Goal: Task Accomplishment & Management: Manage account settings

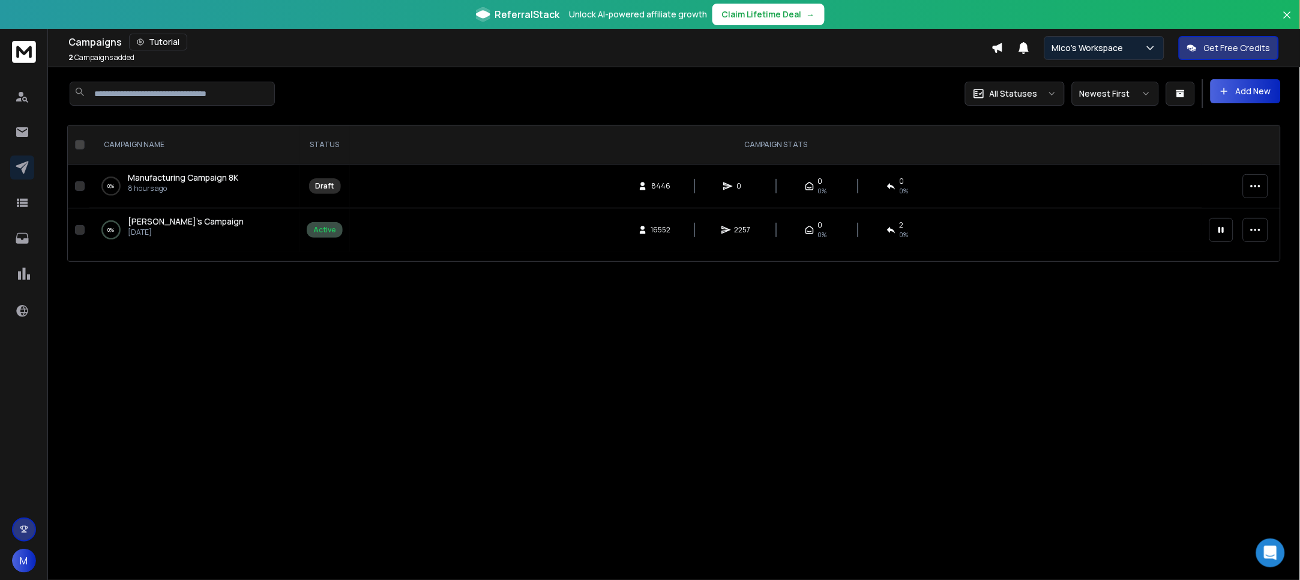
click at [1101, 43] on p "Mico's Workspace" at bounding box center [1090, 48] width 76 height 12
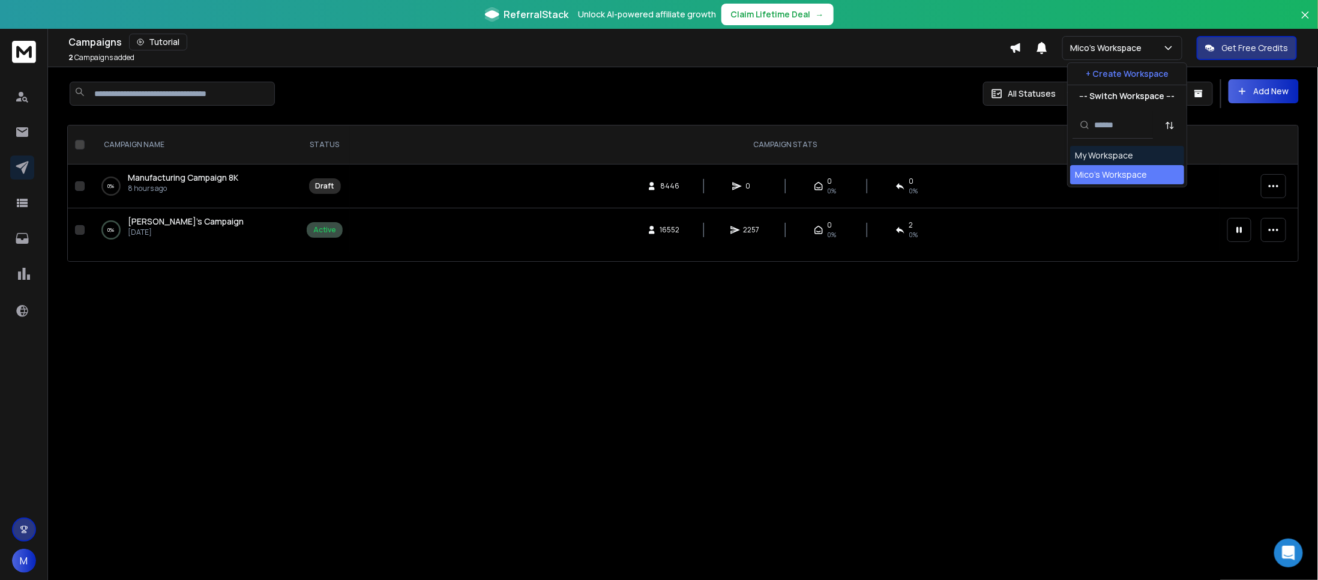
click at [290, 336] on div "Campaigns 2 Campaigns Added All Statuses Newest First Add New CAMPAIGN NAME STA…" at bounding box center [682, 369] width 1231 height 580
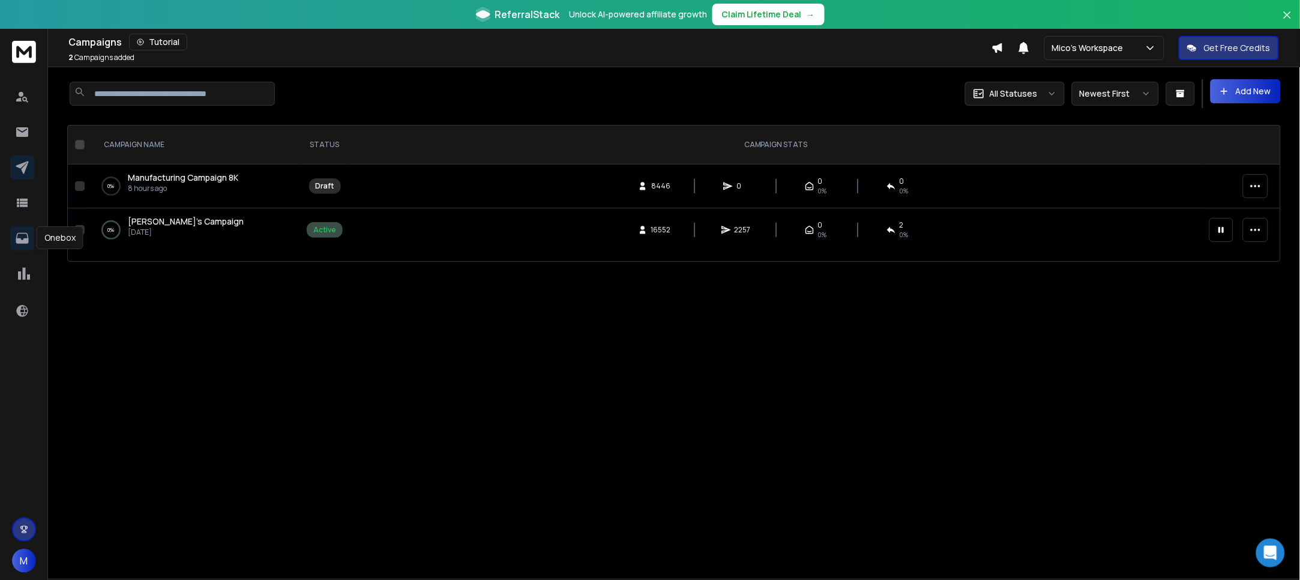
click at [26, 243] on icon at bounding box center [22, 238] width 13 height 11
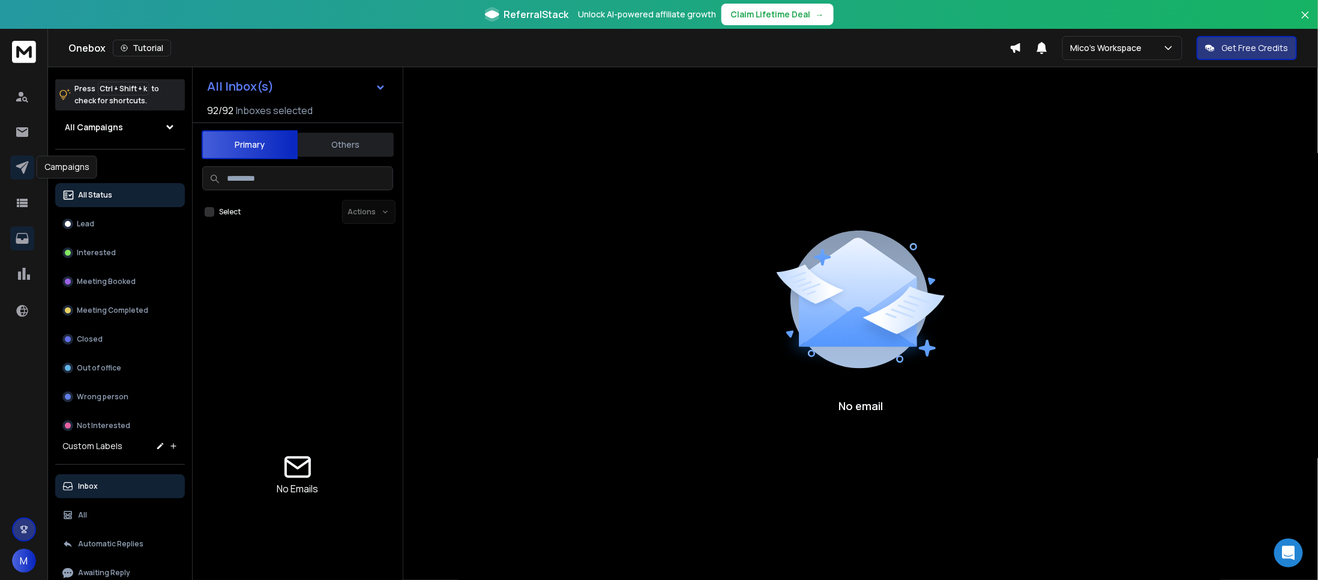
click at [24, 163] on icon at bounding box center [22, 167] width 13 height 13
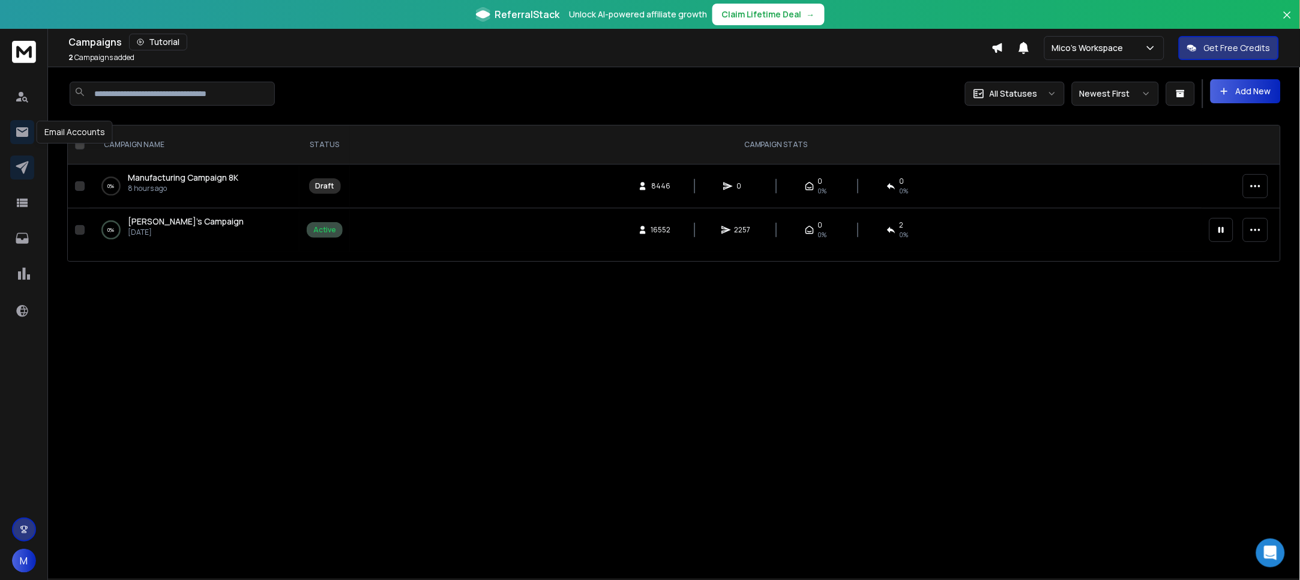
click at [30, 131] on link at bounding box center [22, 132] width 24 height 24
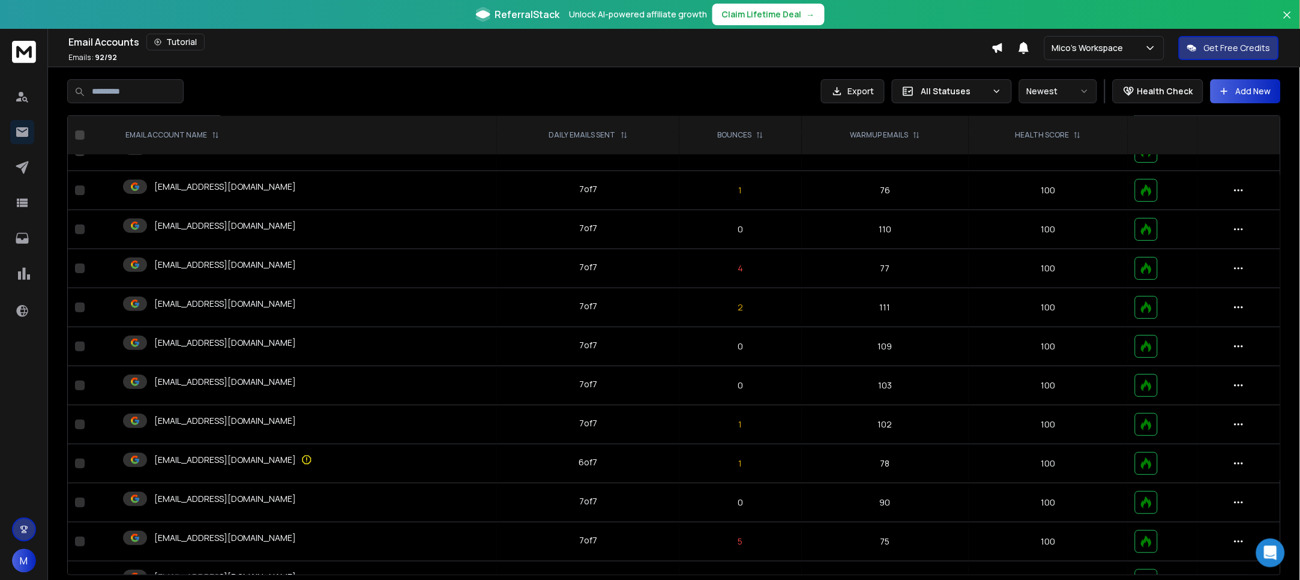
scroll to position [3185, 0]
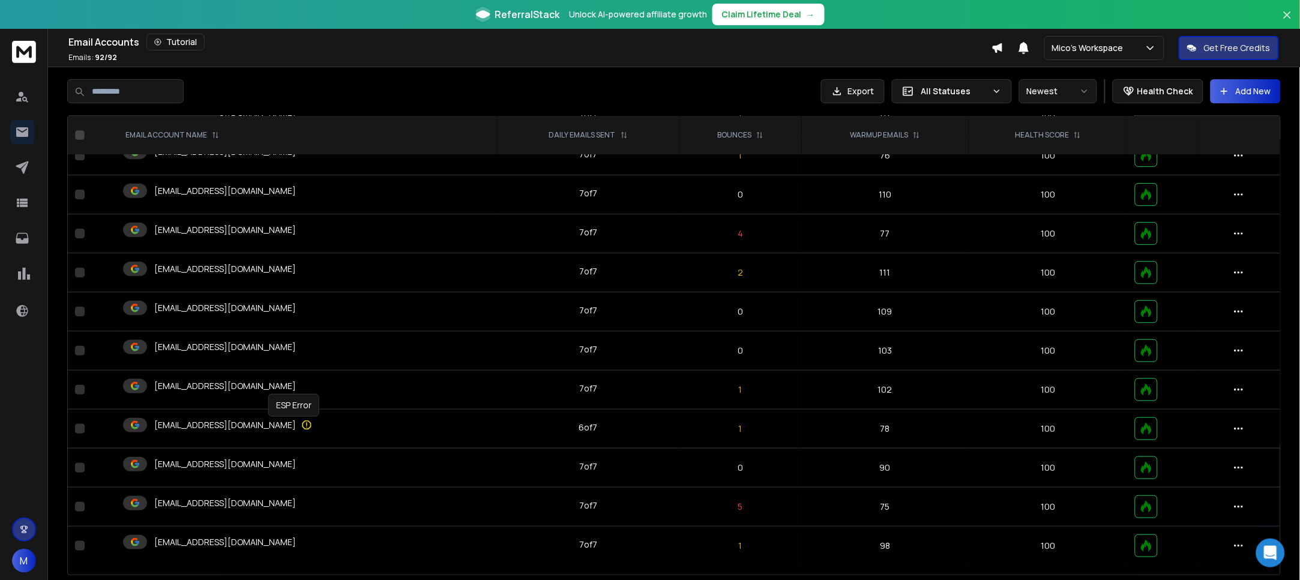
click at [301, 425] on icon at bounding box center [307, 425] width 12 height 12
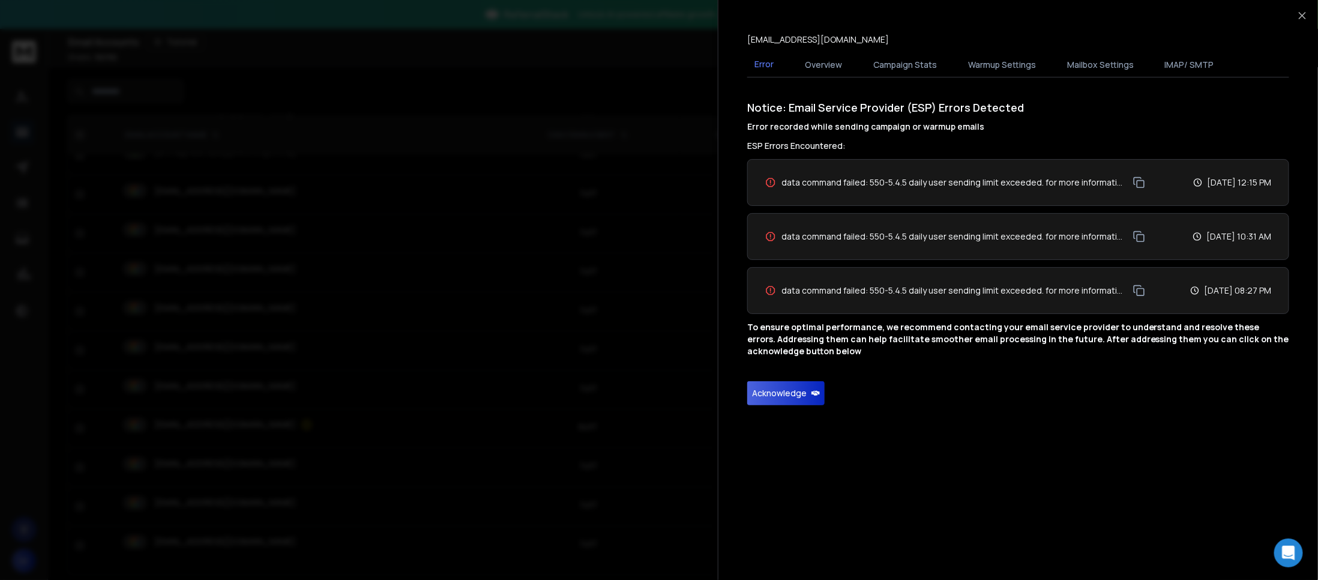
click at [808, 397] on button "Acknowledge" at bounding box center [785, 393] width 77 height 24
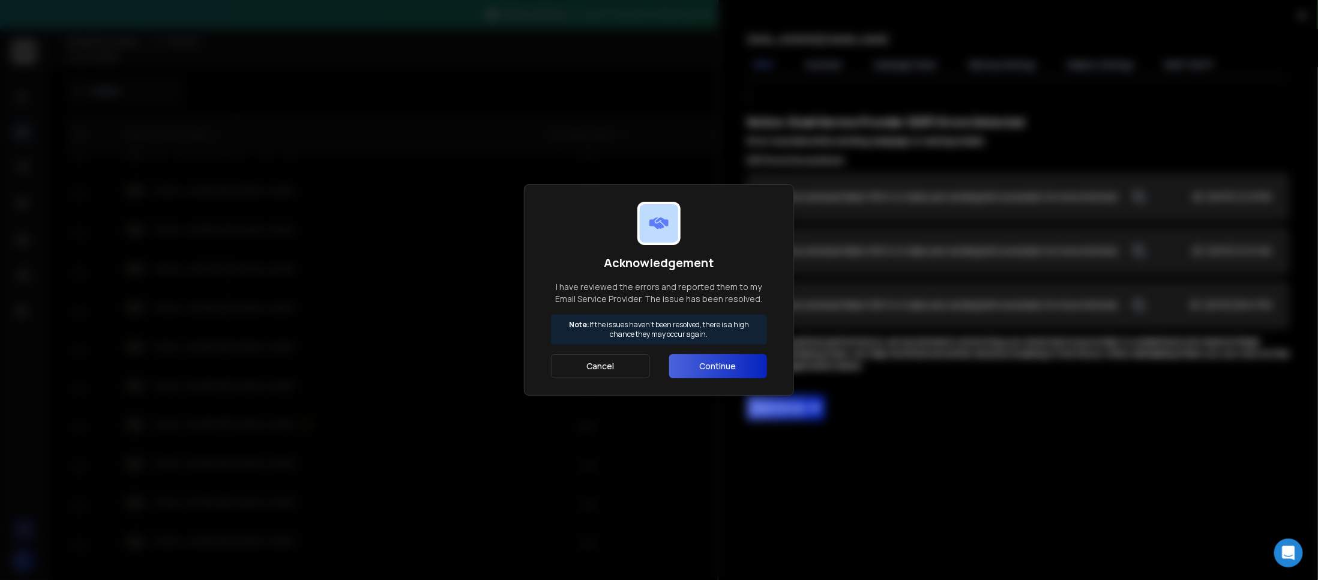
click at [726, 362] on button "Continue" at bounding box center [718, 366] width 98 height 24
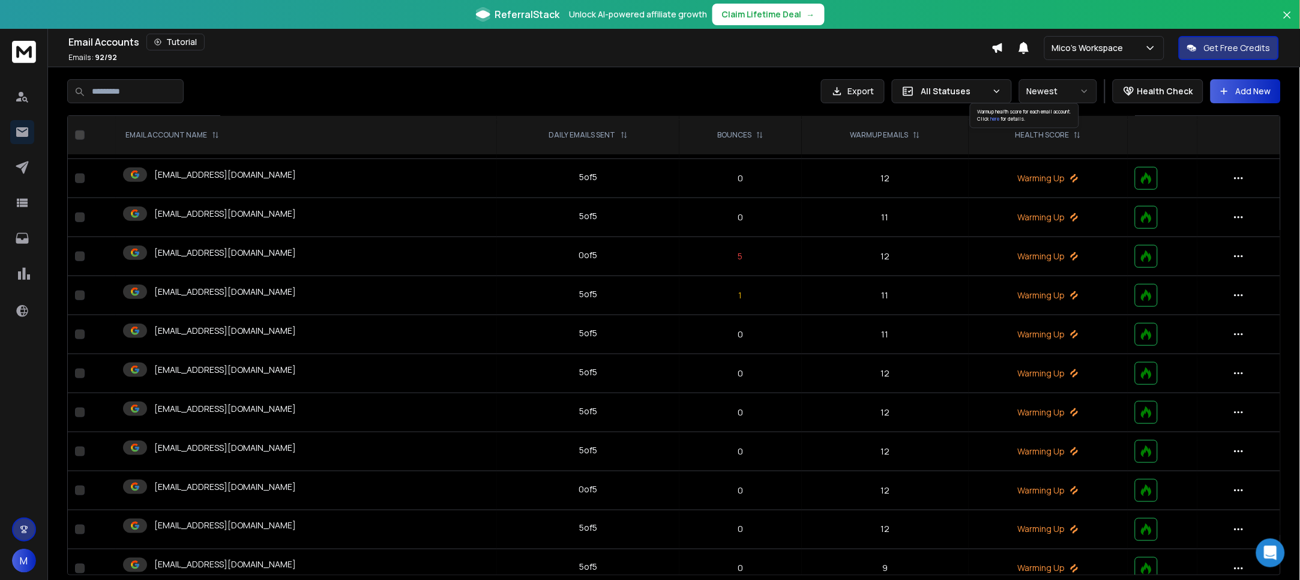
scroll to position [1865, 0]
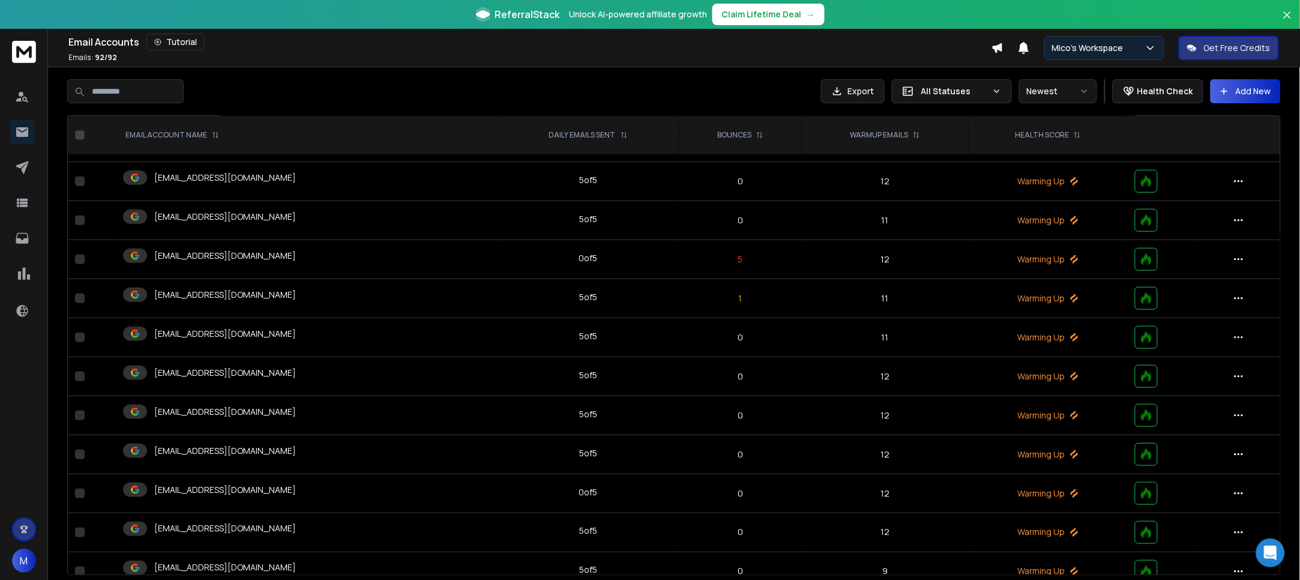
click at [1112, 40] on button "Mico's Workspace" at bounding box center [1104, 48] width 120 height 24
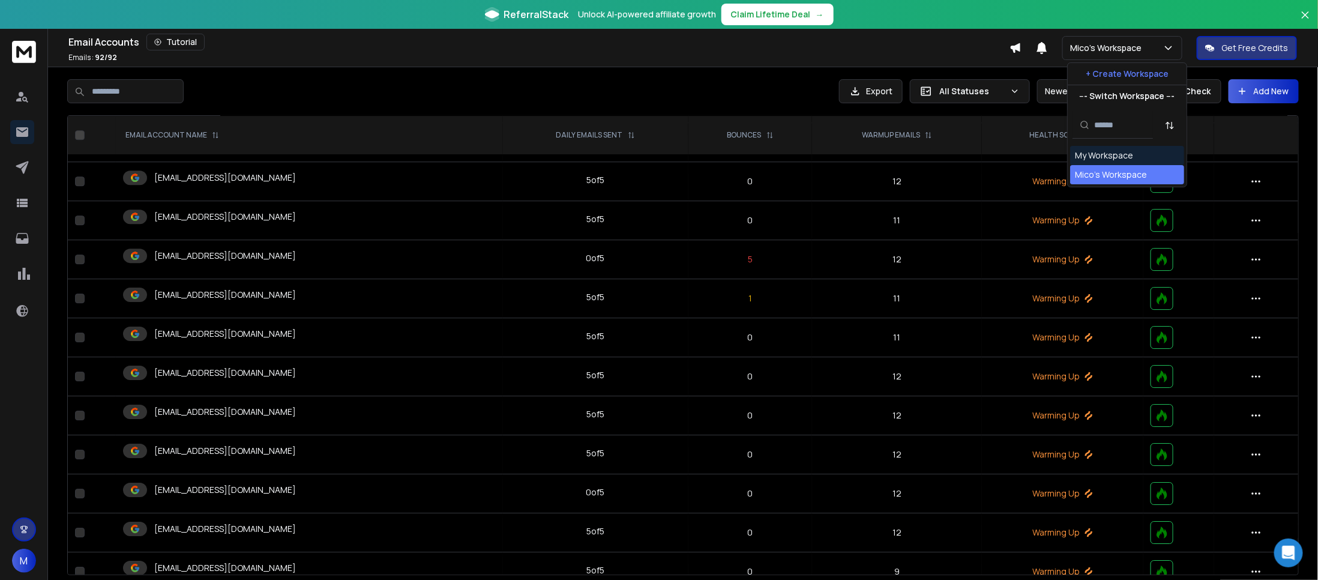
click at [1096, 157] on div "My Workspace" at bounding box center [1104, 155] width 58 height 12
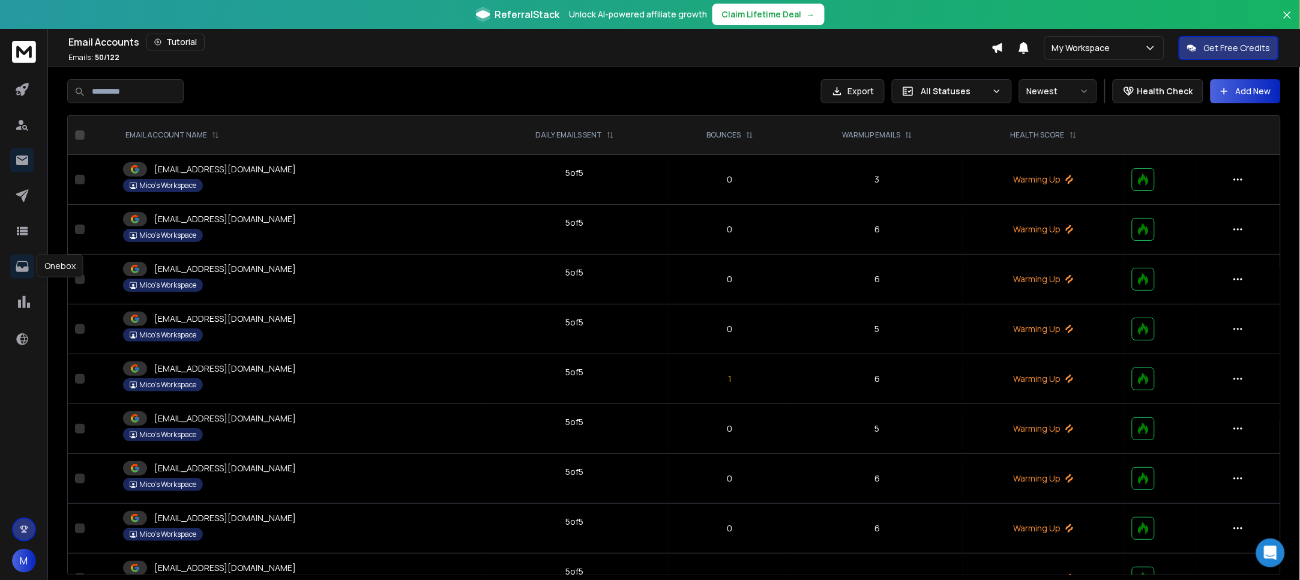
click at [15, 270] on icon at bounding box center [22, 266] width 14 height 14
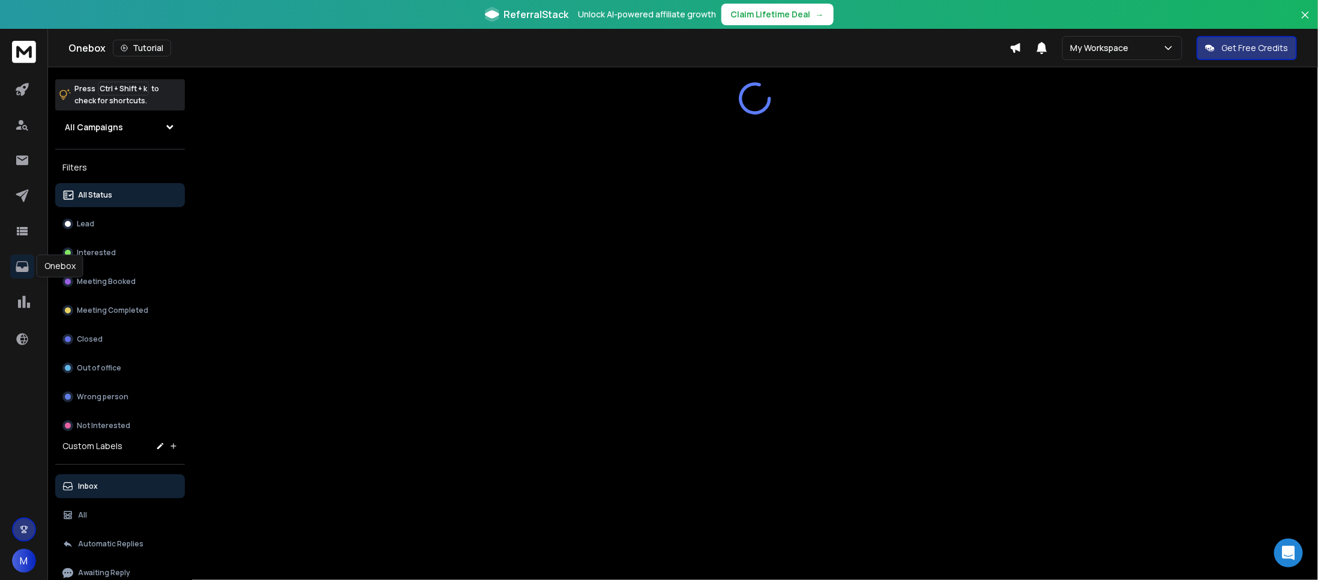
click at [17, 261] on icon at bounding box center [22, 266] width 13 height 11
click at [16, 262] on icon at bounding box center [22, 266] width 14 height 14
click at [26, 298] on icon at bounding box center [24, 302] width 18 height 18
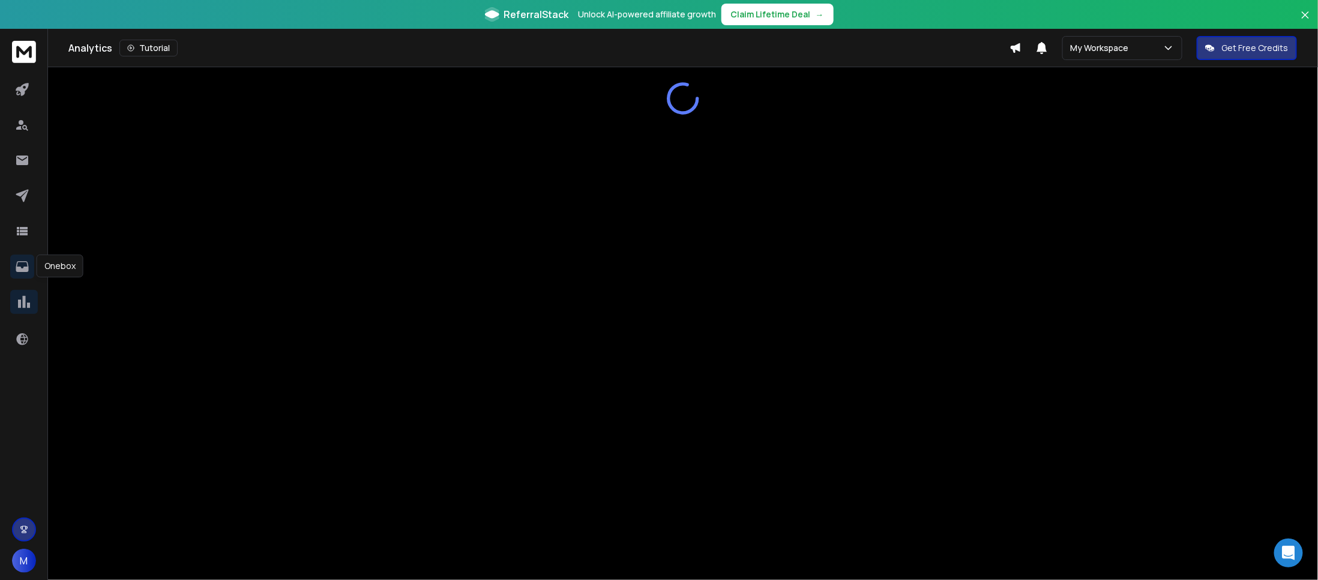
click at [25, 275] on link at bounding box center [22, 266] width 24 height 24
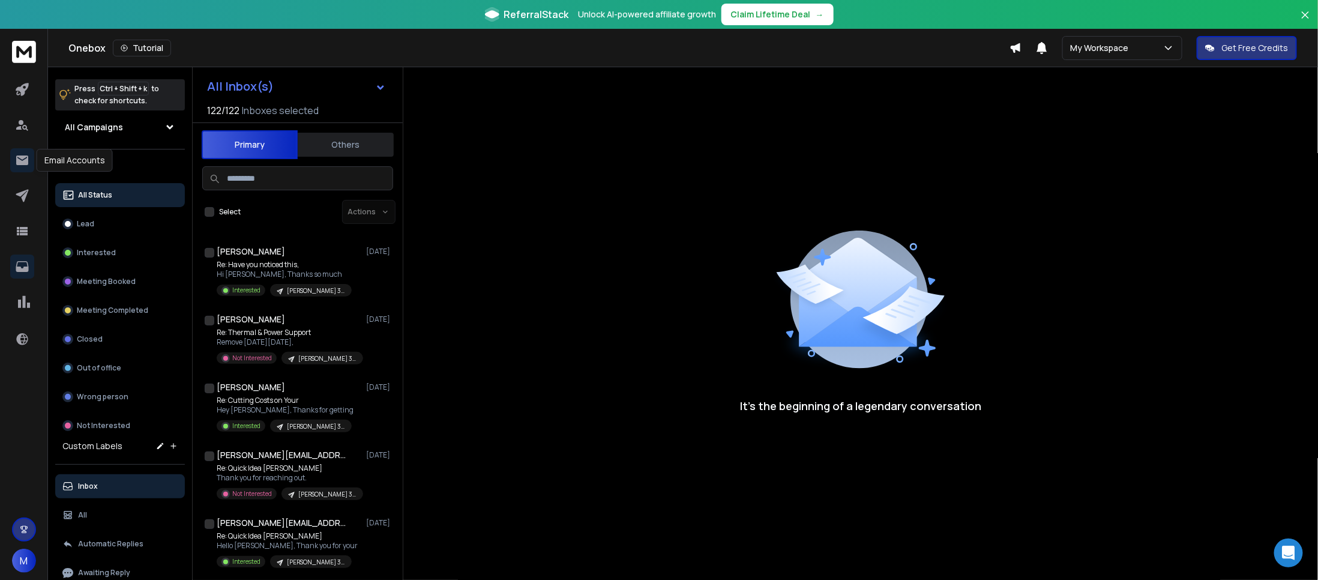
click at [16, 167] on icon at bounding box center [22, 160] width 14 height 14
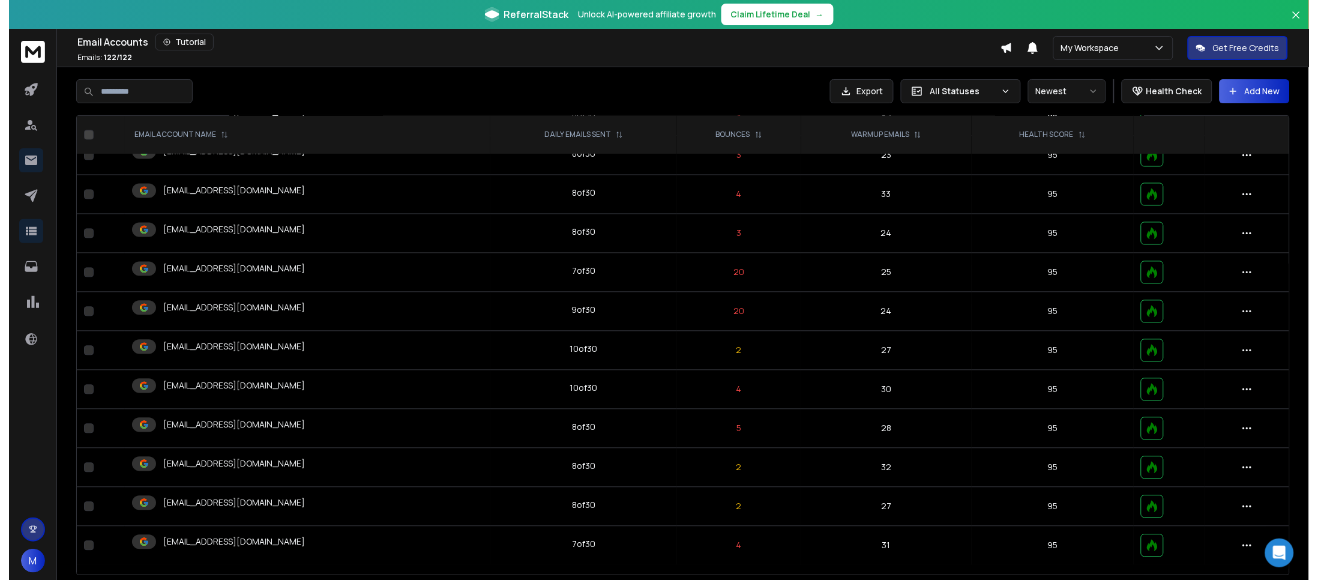
scroll to position [5368, 0]
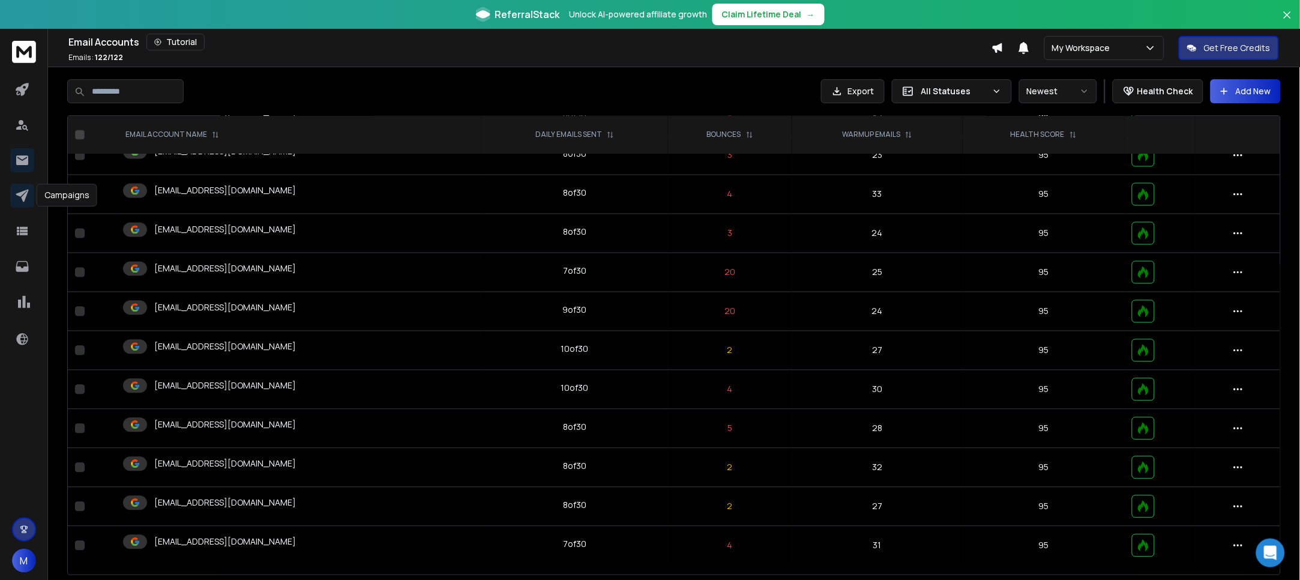
click at [18, 195] on icon at bounding box center [22, 196] width 13 height 13
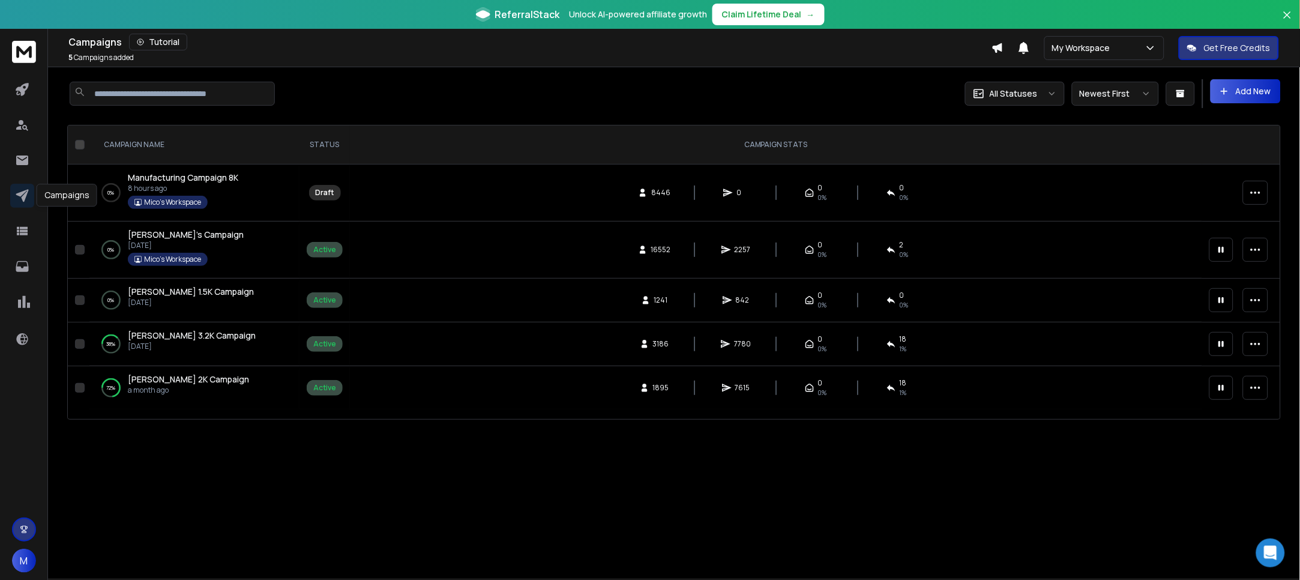
click at [202, 288] on span "[PERSON_NAME] 1.5K Campaign" at bounding box center [191, 291] width 126 height 11
click at [1225, 294] on button at bounding box center [1221, 300] width 24 height 24
click at [26, 260] on icon at bounding box center [22, 266] width 14 height 14
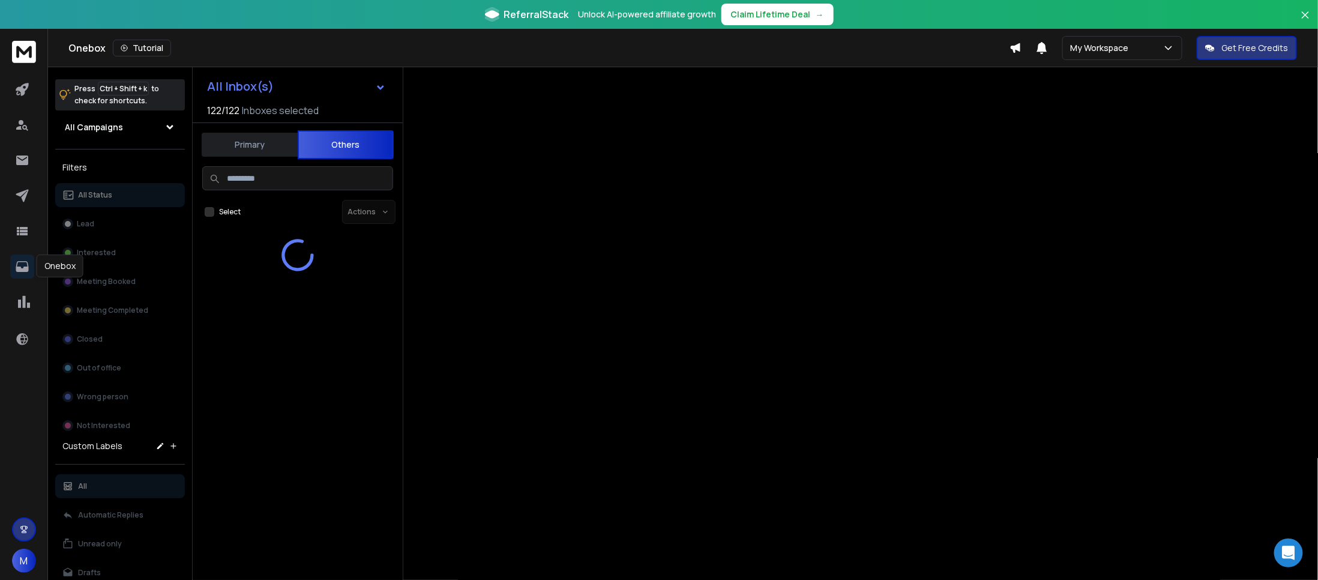
click at [349, 147] on button "Others" at bounding box center [346, 144] width 96 height 29
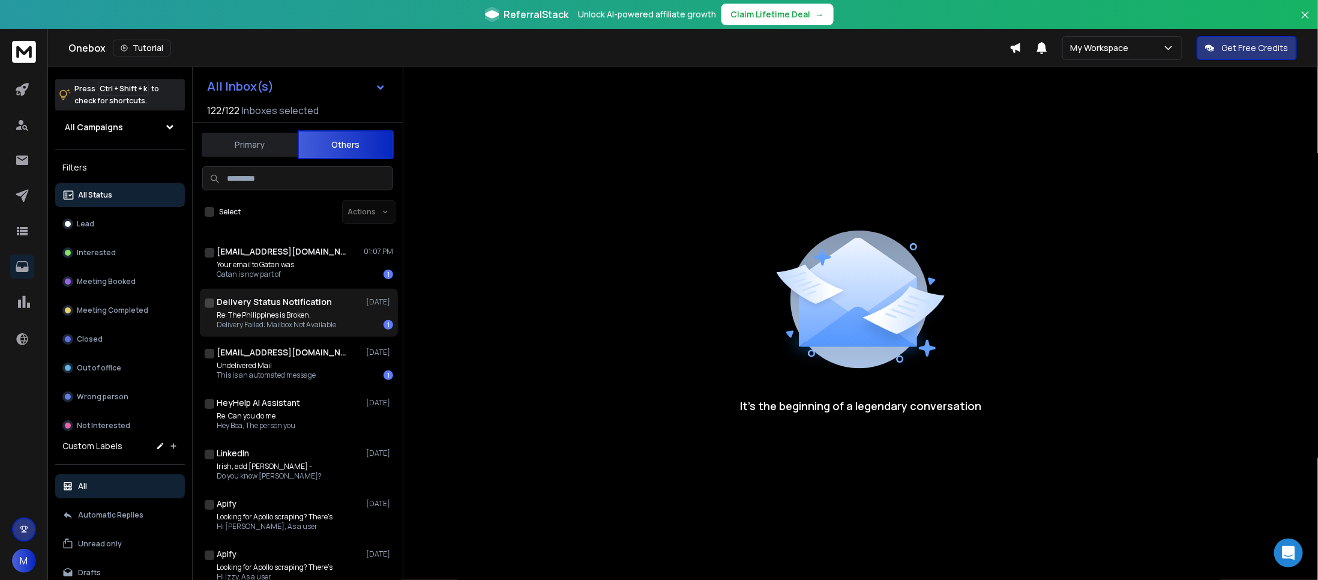
click at [305, 336] on div "Delivery Status Notification [DATE] Re: The Philippines is Broken. Delivery Fai…" at bounding box center [299, 313] width 198 height 48
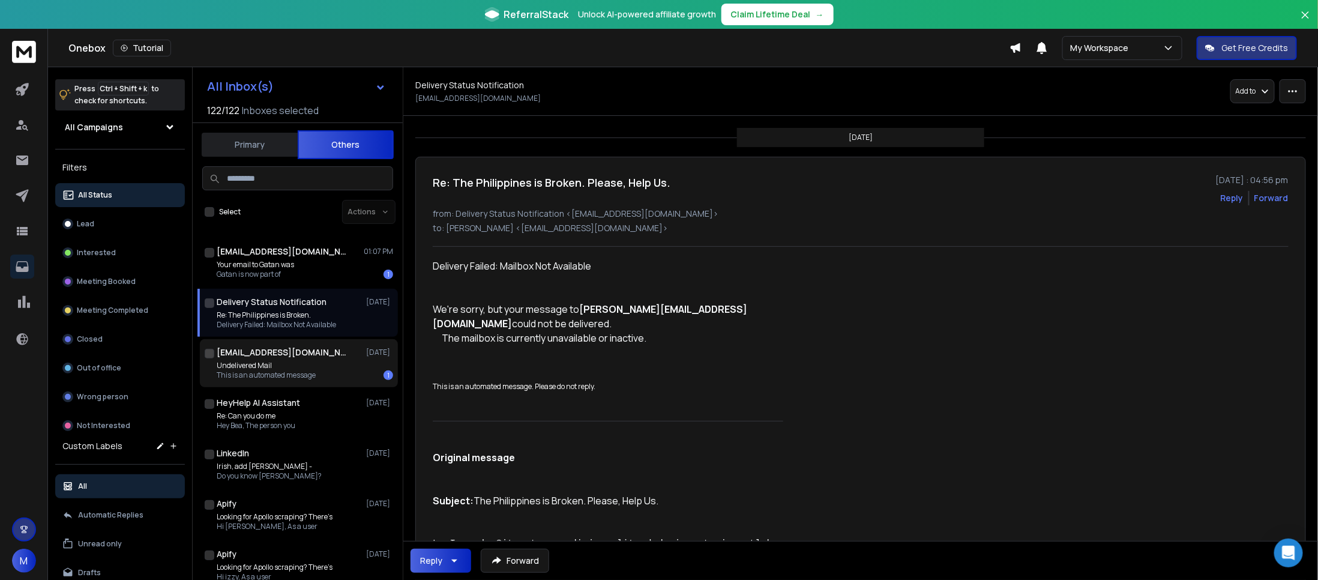
click at [314, 361] on p "Undelivered Mail" at bounding box center [266, 366] width 99 height 10
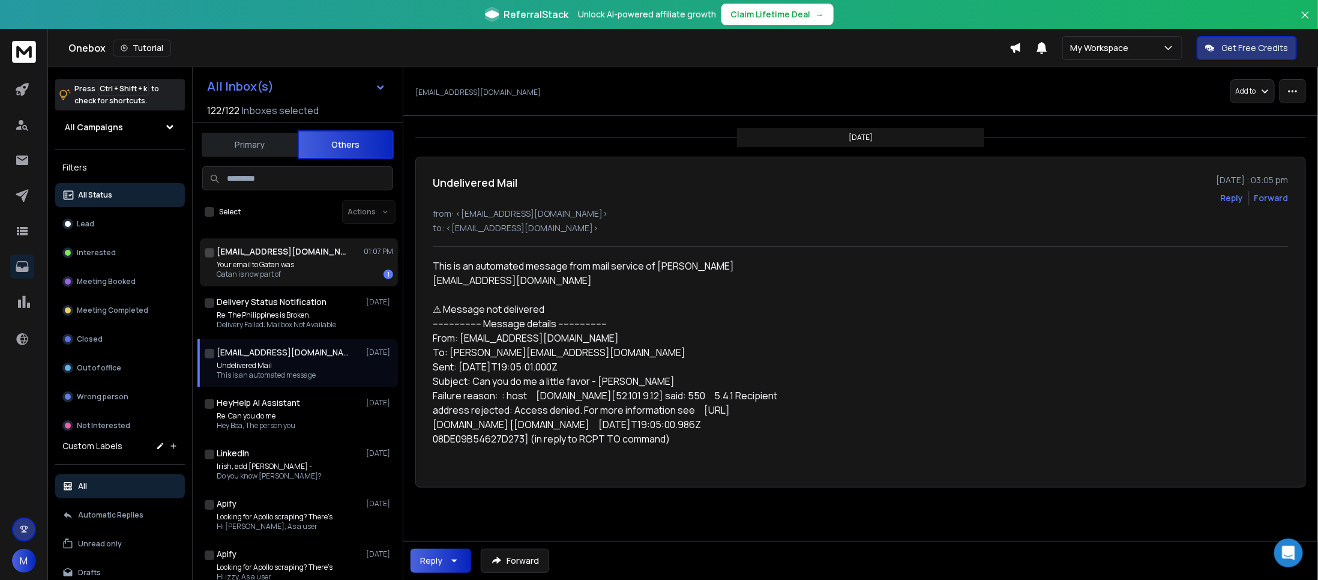
click at [317, 277] on div "Your email to Gatan was Gatan is now part of 1" at bounding box center [305, 269] width 176 height 19
